Goal: Navigation & Orientation: Find specific page/section

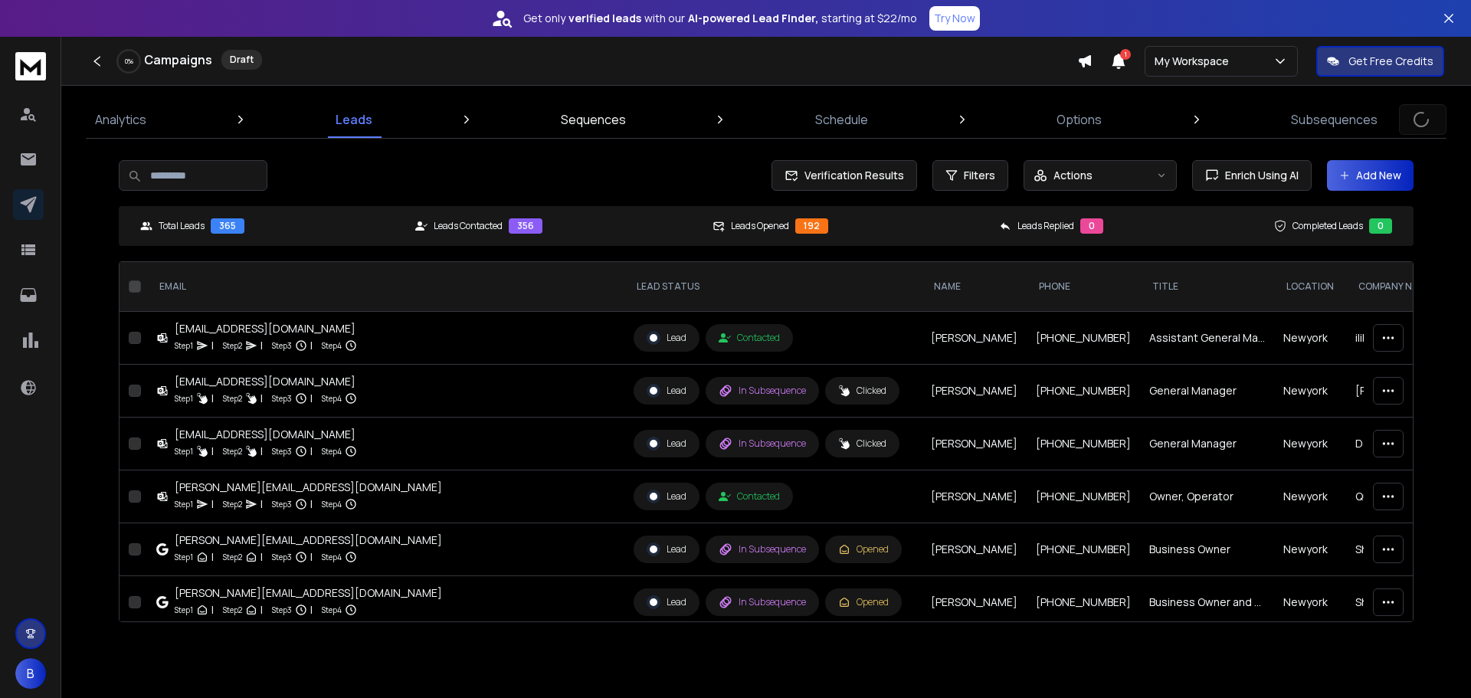
click at [590, 114] on p "Sequences" at bounding box center [593, 119] width 65 height 18
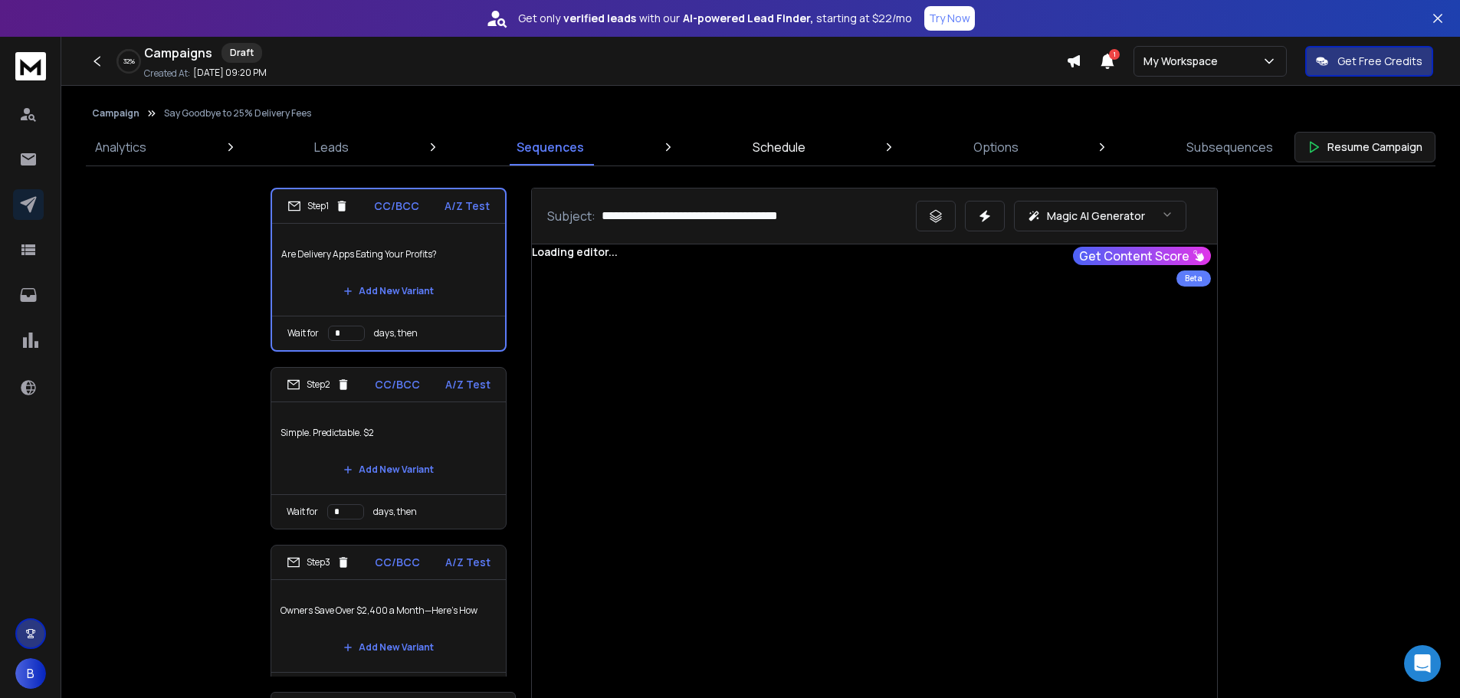
click at [752, 155] on link "Schedule" at bounding box center [778, 147] width 71 height 37
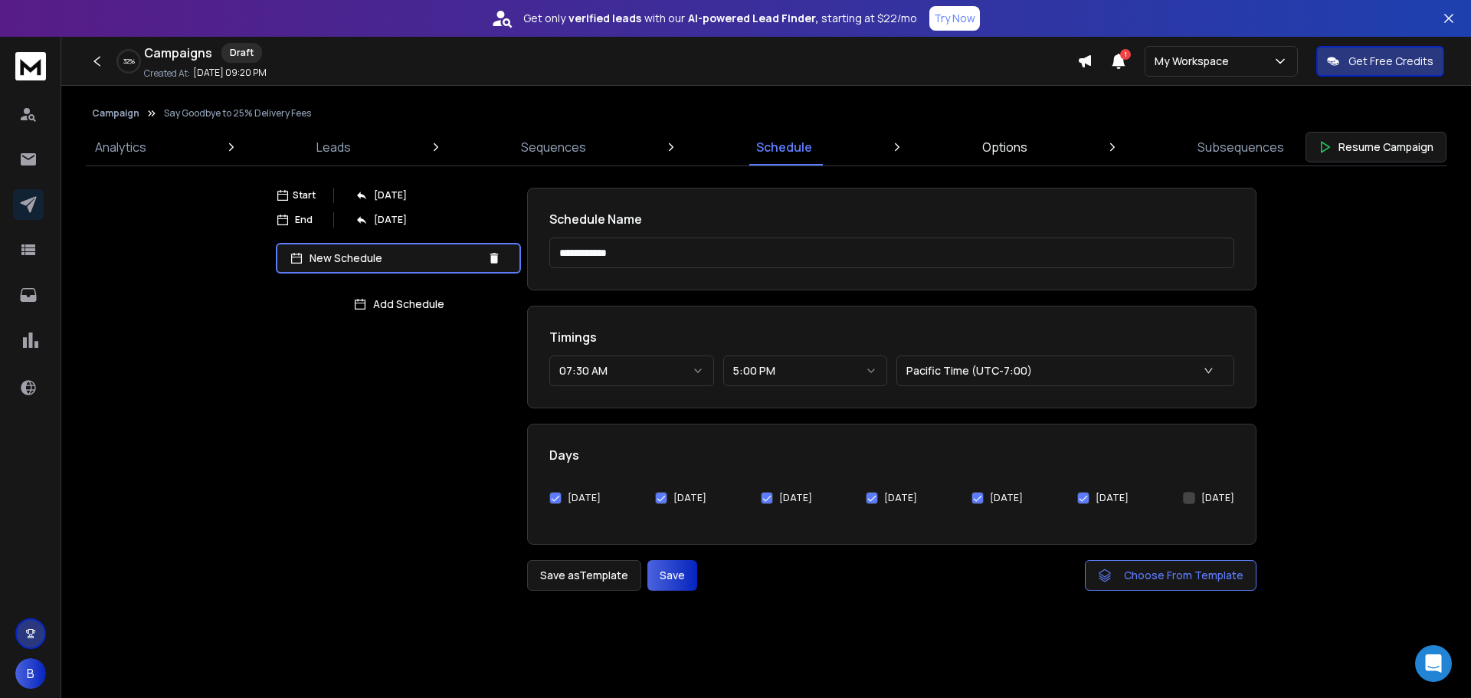
click at [1018, 148] on p "Options" at bounding box center [1004, 147] width 45 height 18
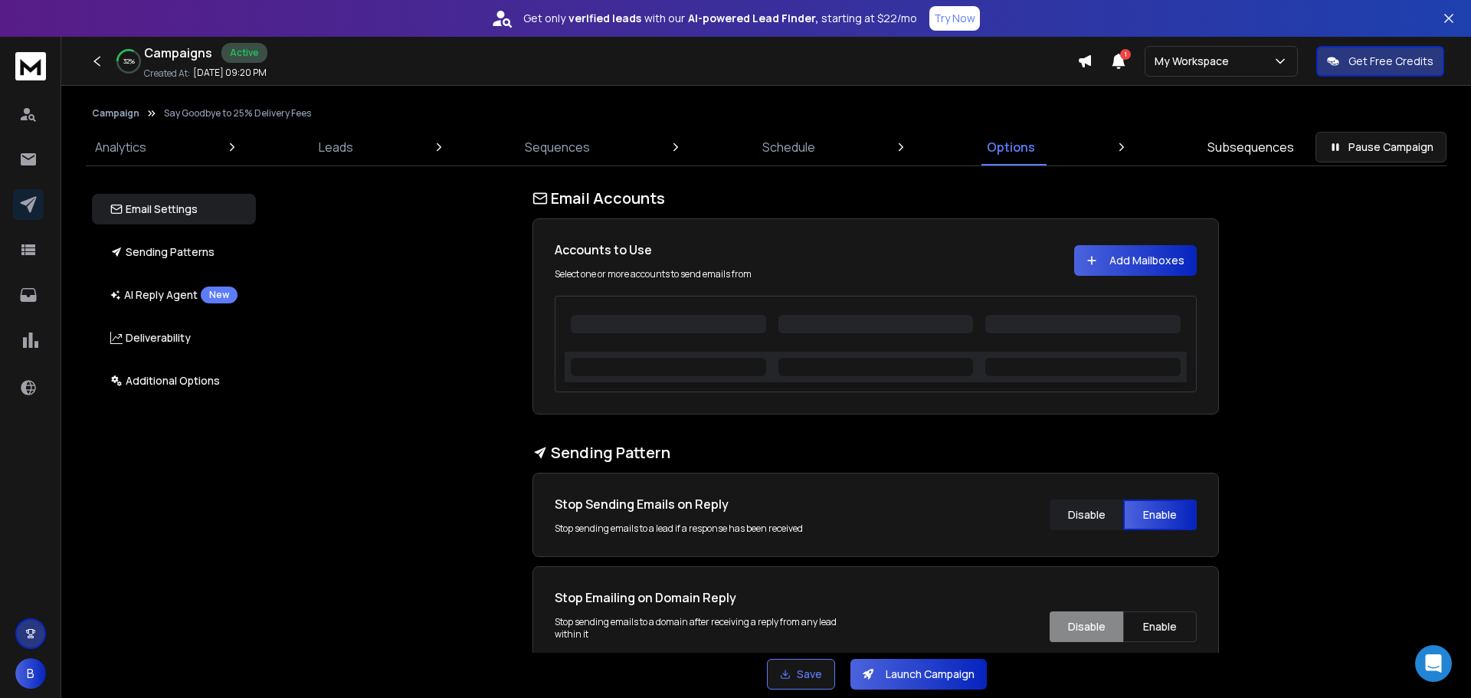
click at [1269, 152] on p "Subsequences" at bounding box center [1250, 147] width 87 height 18
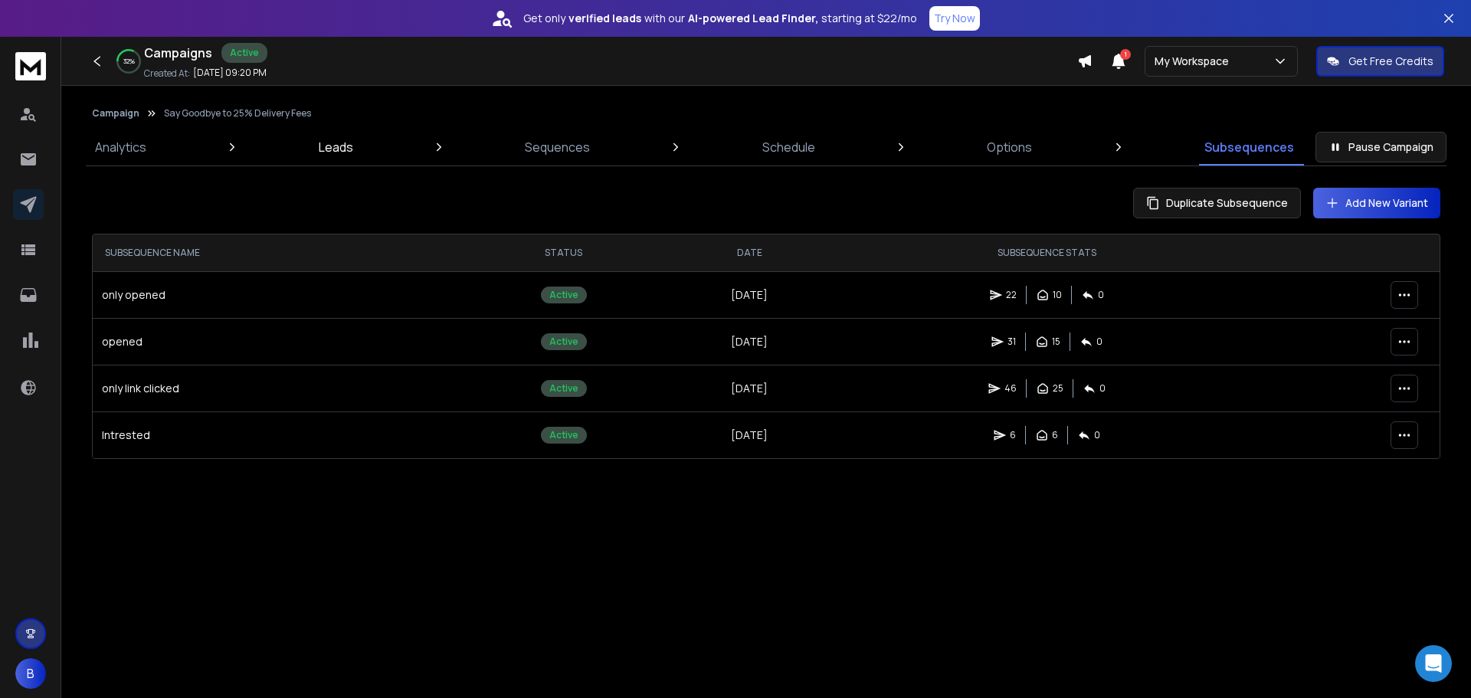
click at [351, 143] on p "Leads" at bounding box center [336, 147] width 34 height 18
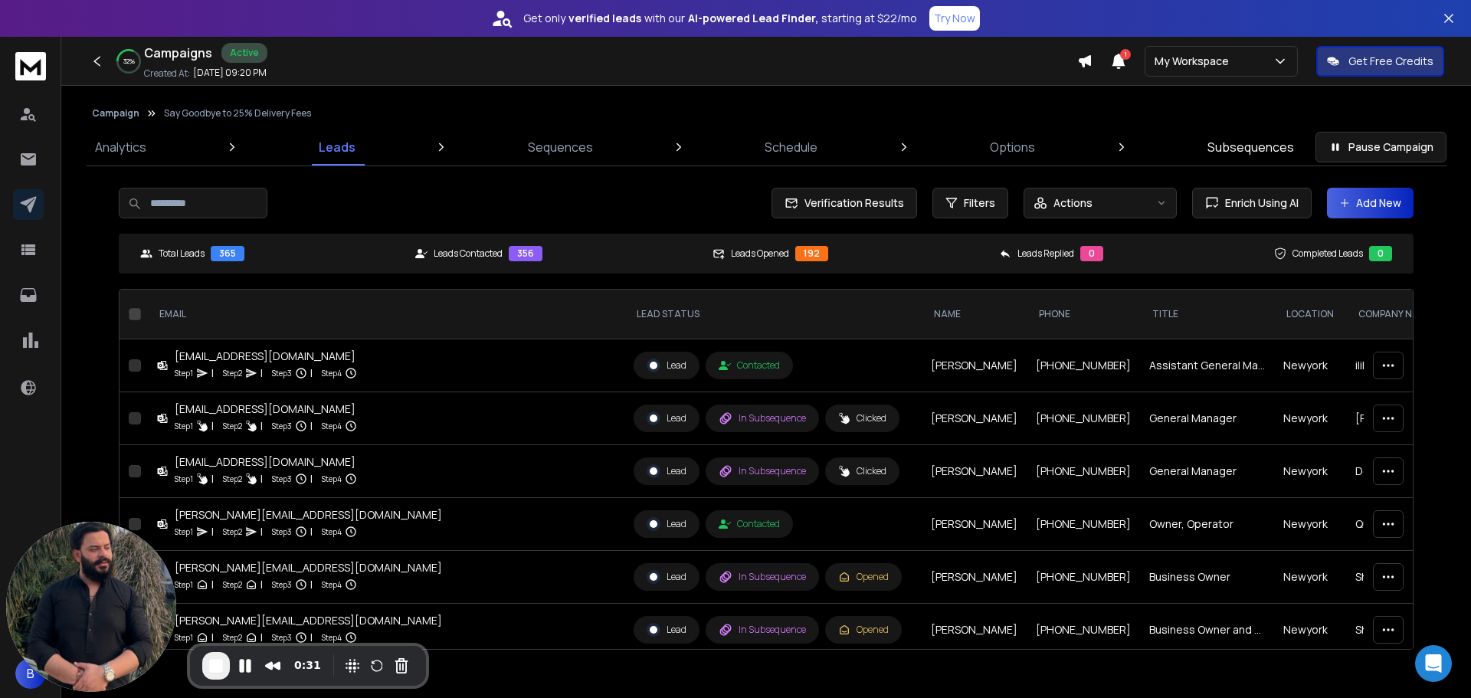
click at [1219, 149] on p "Subsequences" at bounding box center [1250, 147] width 87 height 18
